Goal: Task Accomplishment & Management: Manage account settings

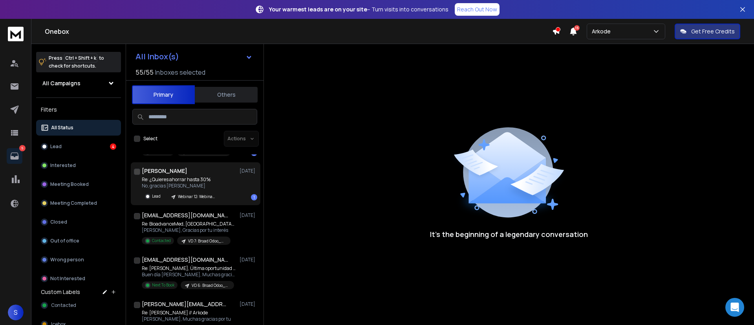
scroll to position [157, 0]
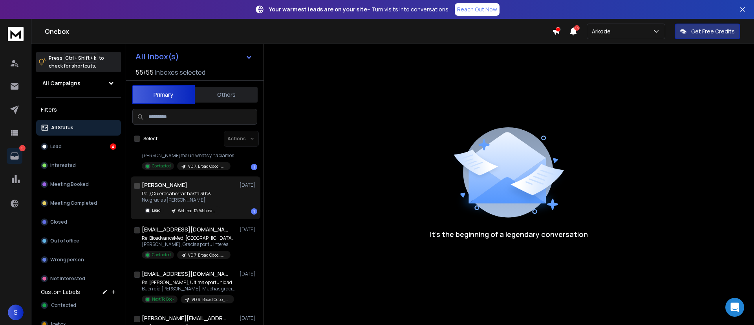
click at [185, 197] on p "No, gracias [PERSON_NAME]" at bounding box center [181, 200] width 79 height 6
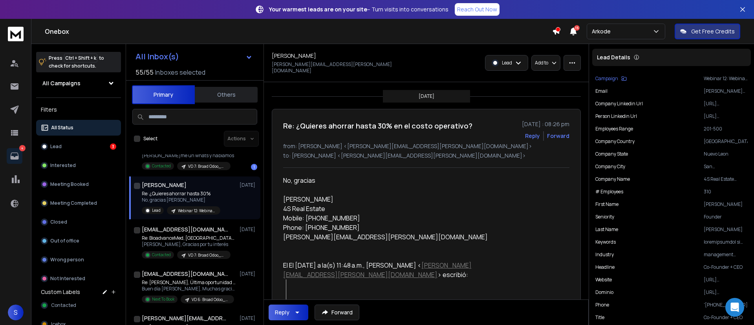
click at [512, 62] on p "Lead" at bounding box center [507, 63] width 10 height 6
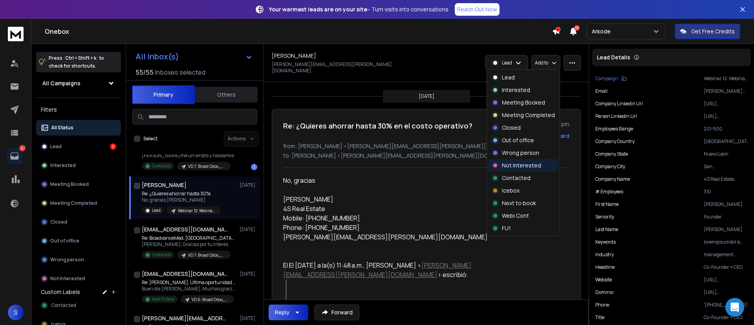
click at [515, 163] on p "Not Interested" at bounding box center [521, 165] width 39 height 8
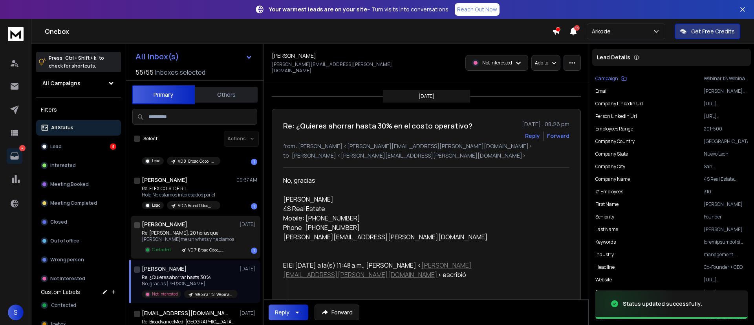
scroll to position [39, 0]
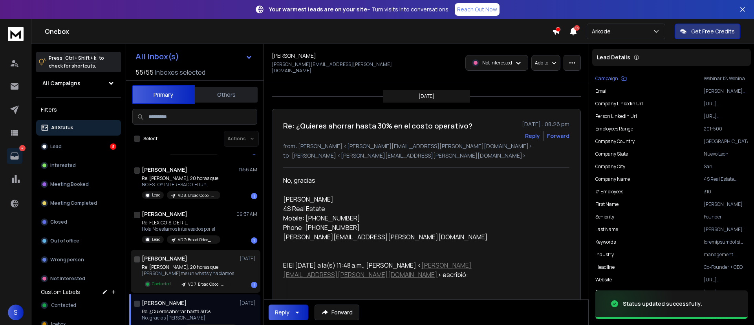
click at [214, 268] on p "Re: [PERSON_NAME], 20 horas que" at bounding box center [188, 267] width 92 height 6
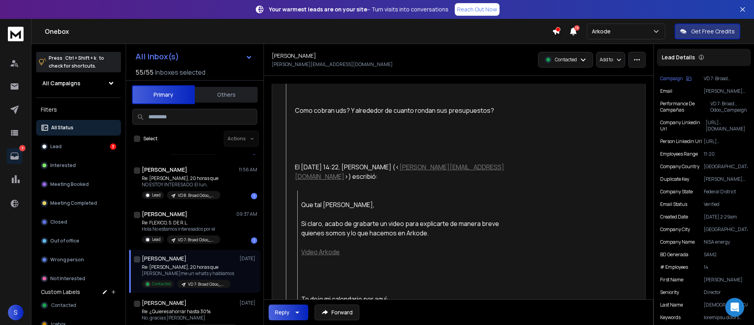
scroll to position [775, 0]
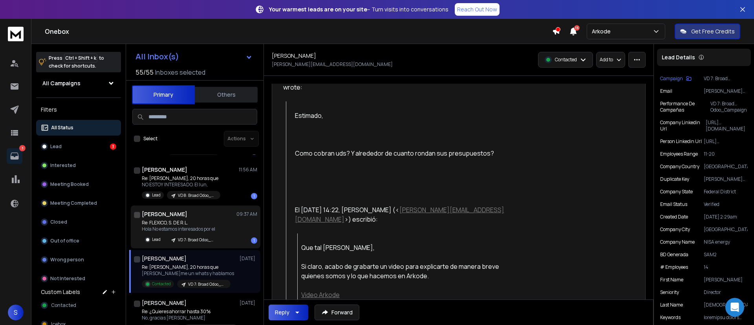
click at [188, 229] on p "Hola No estamos interesados por el" at bounding box center [181, 229] width 79 height 6
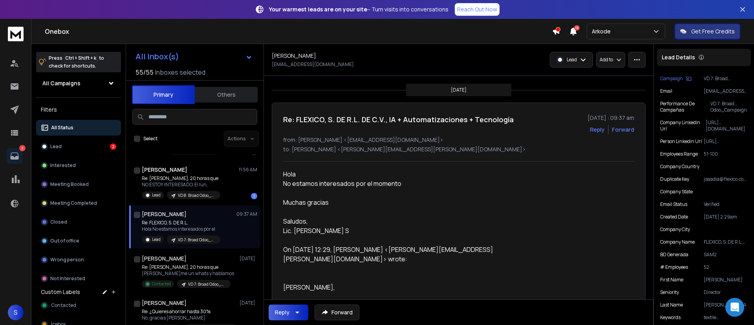
click at [568, 65] on div "Lead" at bounding box center [571, 59] width 42 height 15
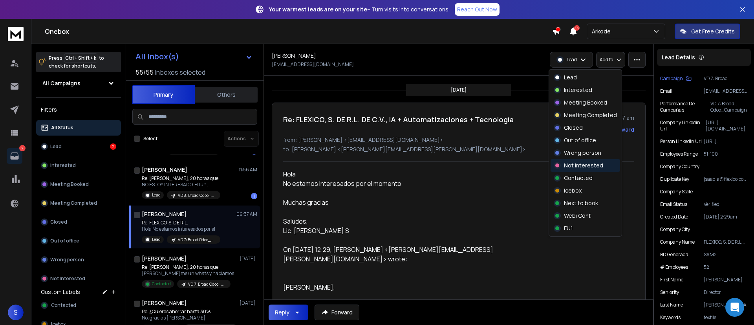
click at [575, 165] on p "Not Interested" at bounding box center [583, 165] width 39 height 8
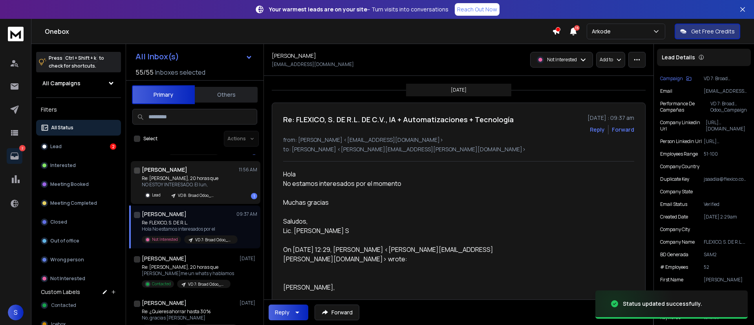
click at [197, 177] on p "Re: [PERSON_NAME], 20 horas que" at bounding box center [181, 178] width 79 height 6
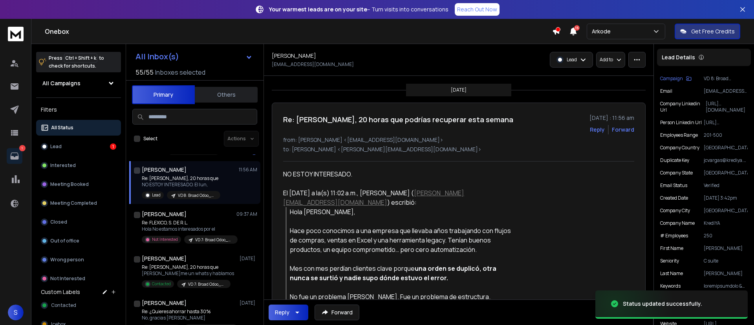
click at [556, 57] on div "Lead" at bounding box center [571, 59] width 42 height 15
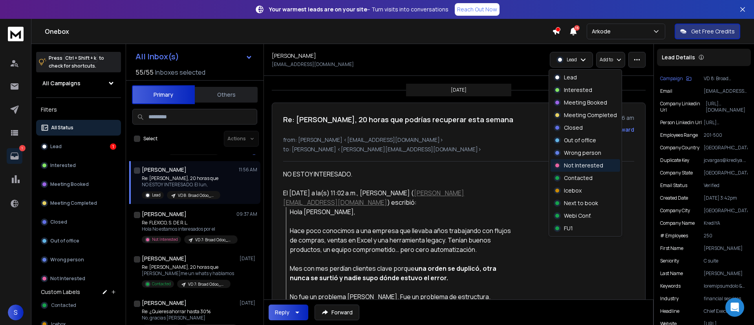
click at [566, 165] on p "Not Interested" at bounding box center [583, 165] width 39 height 8
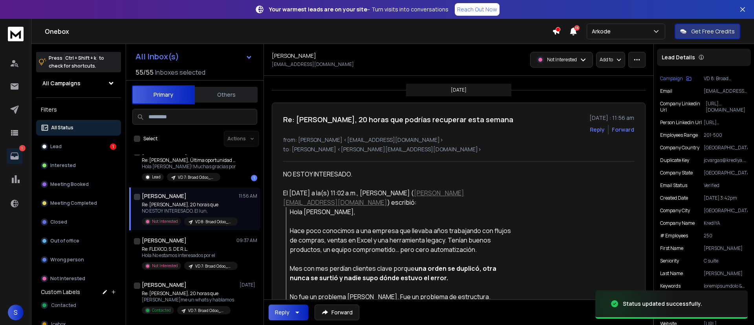
scroll to position [0, 0]
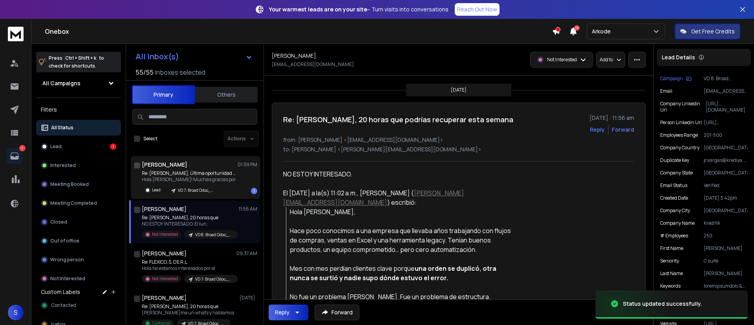
click at [231, 180] on div "Re: [PERSON_NAME], Última oportunidad para Hola [PERSON_NAME]! Muchas gracias p…" at bounding box center [199, 182] width 115 height 24
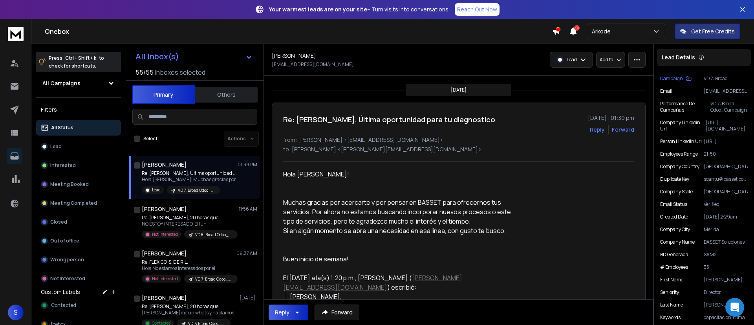
scroll to position [39, 0]
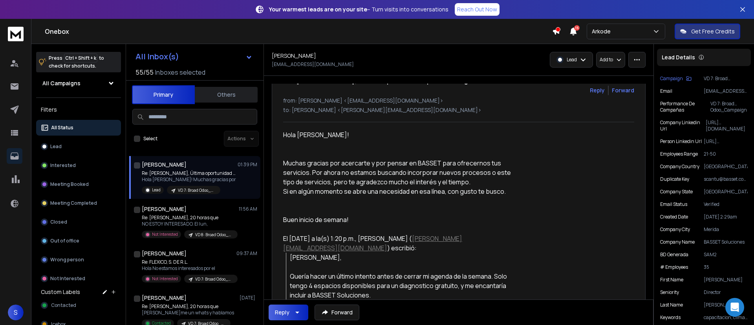
click at [585, 53] on div "Lead" at bounding box center [571, 59] width 42 height 15
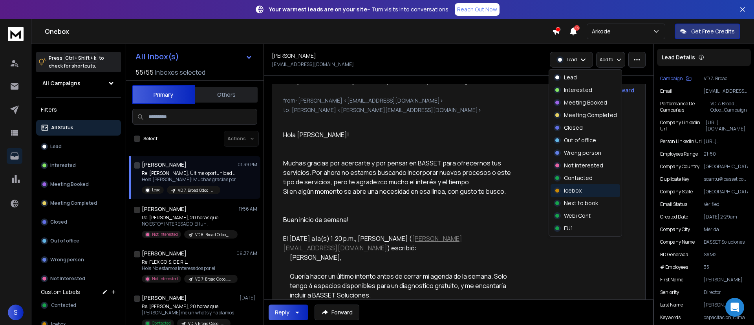
click at [566, 189] on p "Icebox" at bounding box center [573, 191] width 18 height 8
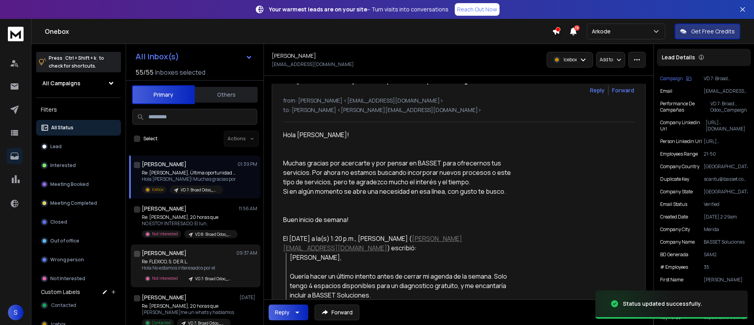
scroll to position [0, 0]
